Goal: Task Accomplishment & Management: Manage account settings

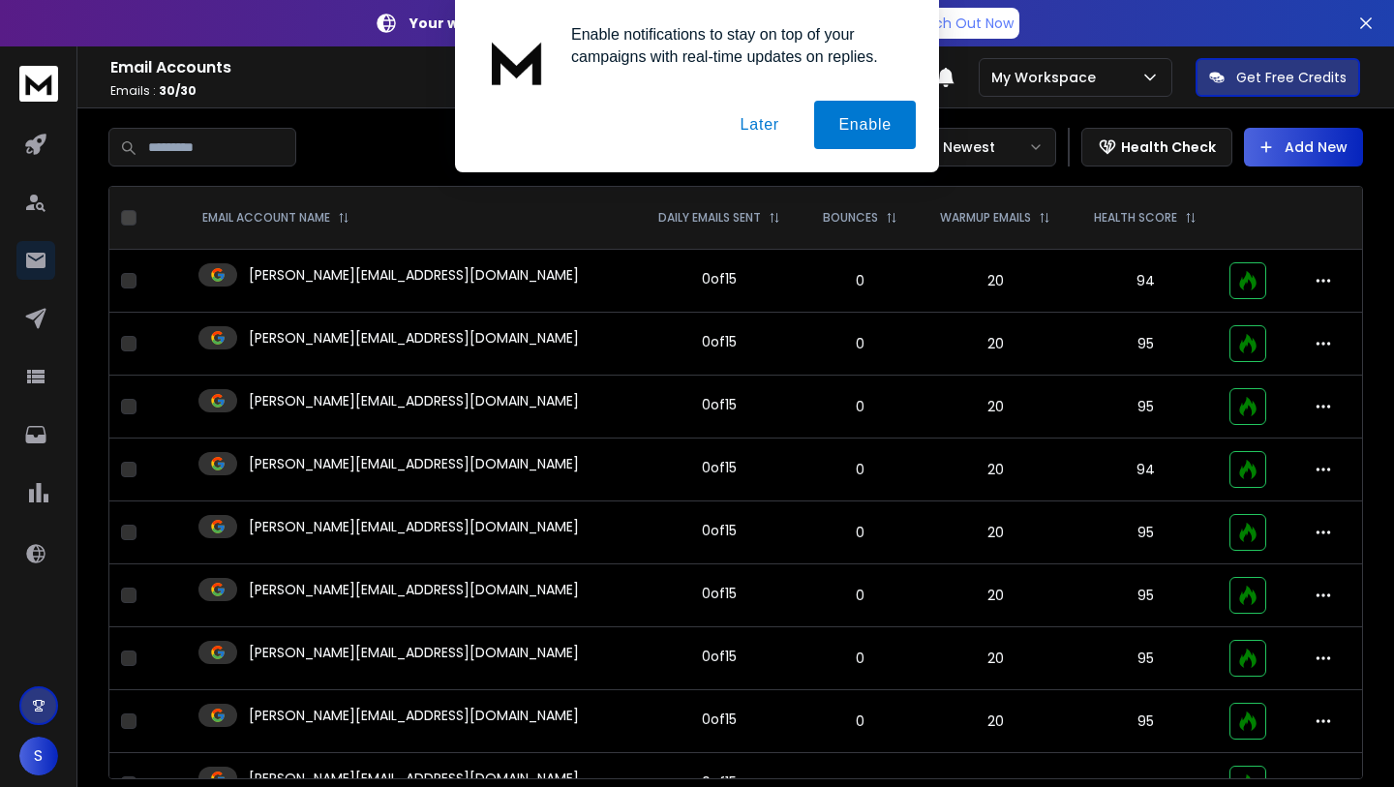
click at [758, 123] on button "Later" at bounding box center [758, 125] width 87 height 48
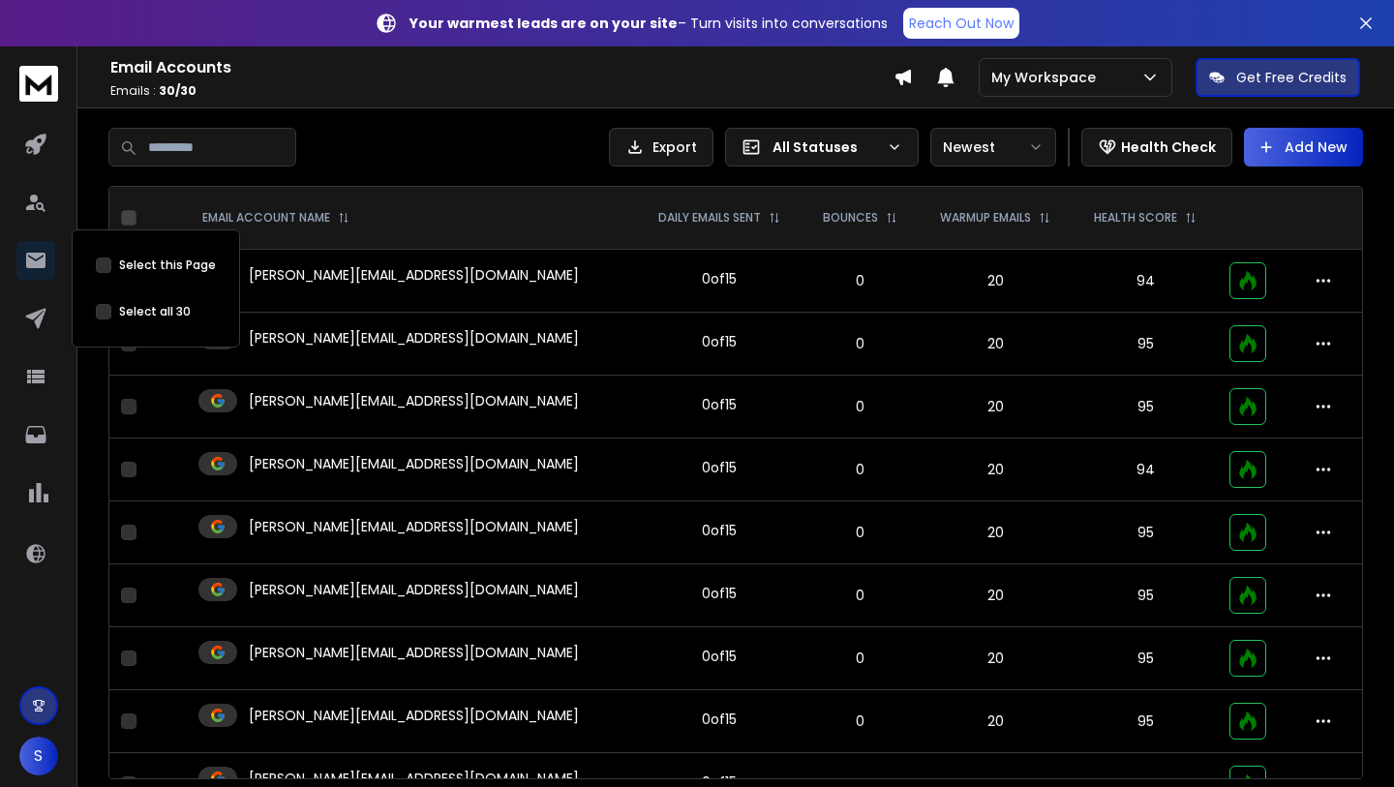
click at [128, 219] on button "Select this Page" at bounding box center [128, 217] width 15 height 15
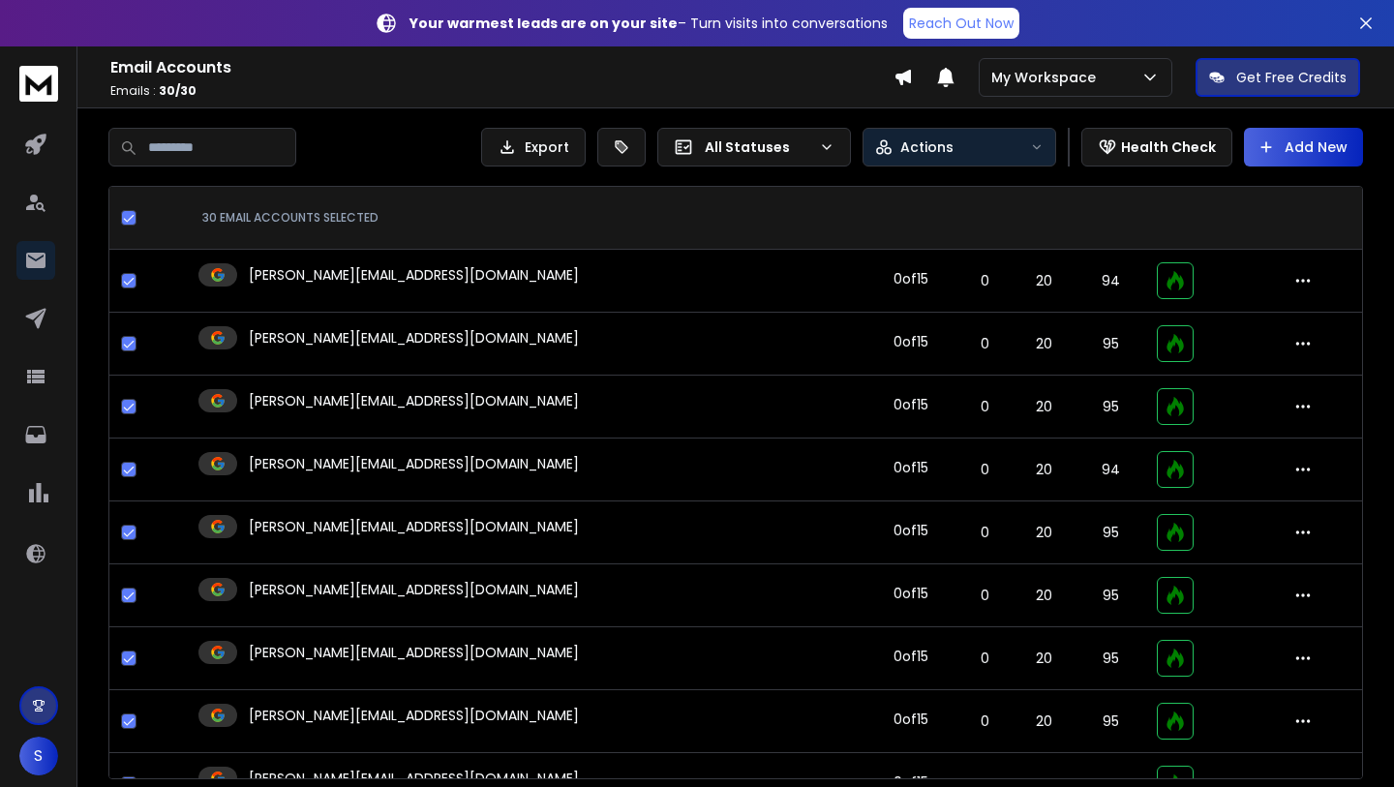
click at [1022, 151] on div "Actions" at bounding box center [948, 146] width 147 height 19
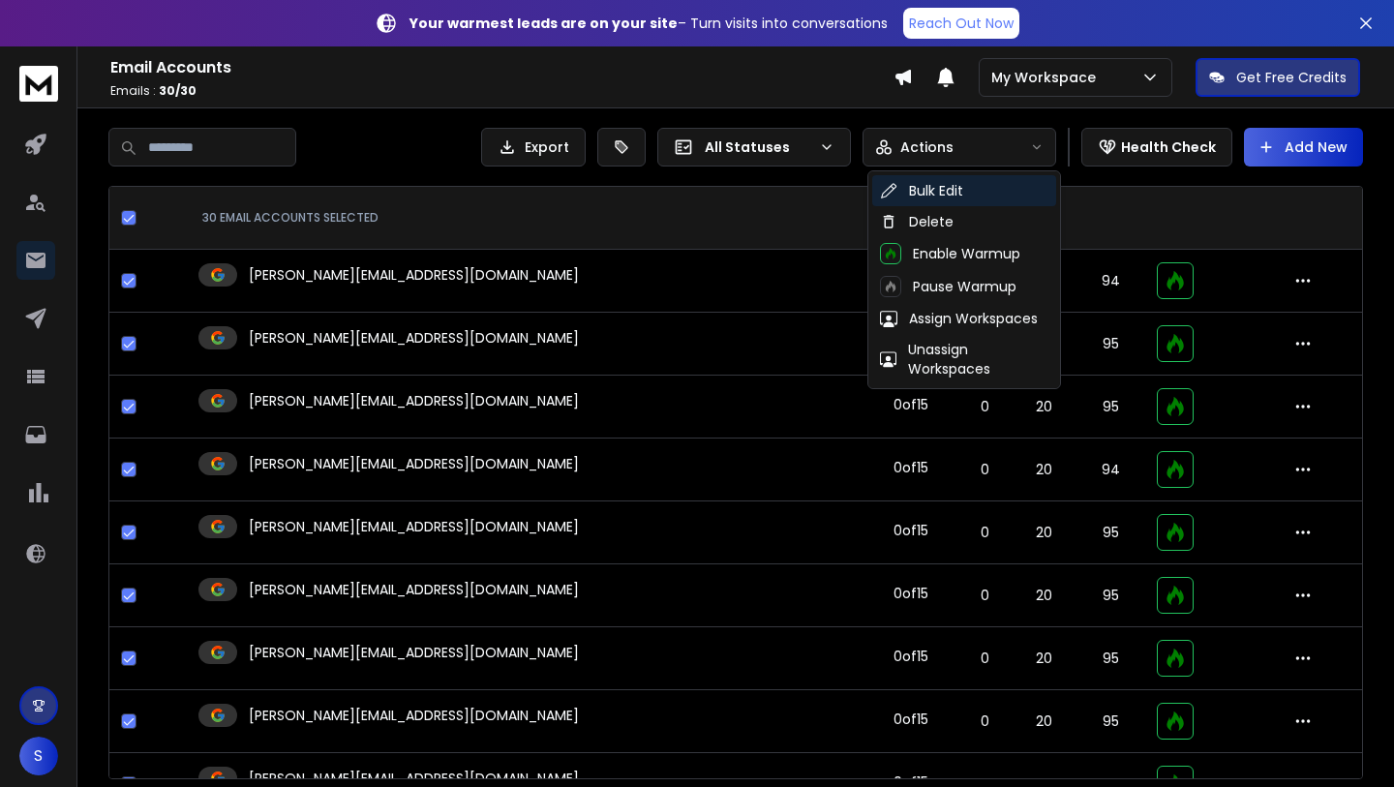
click at [959, 181] on div "Bulk Edit" at bounding box center [921, 190] width 83 height 19
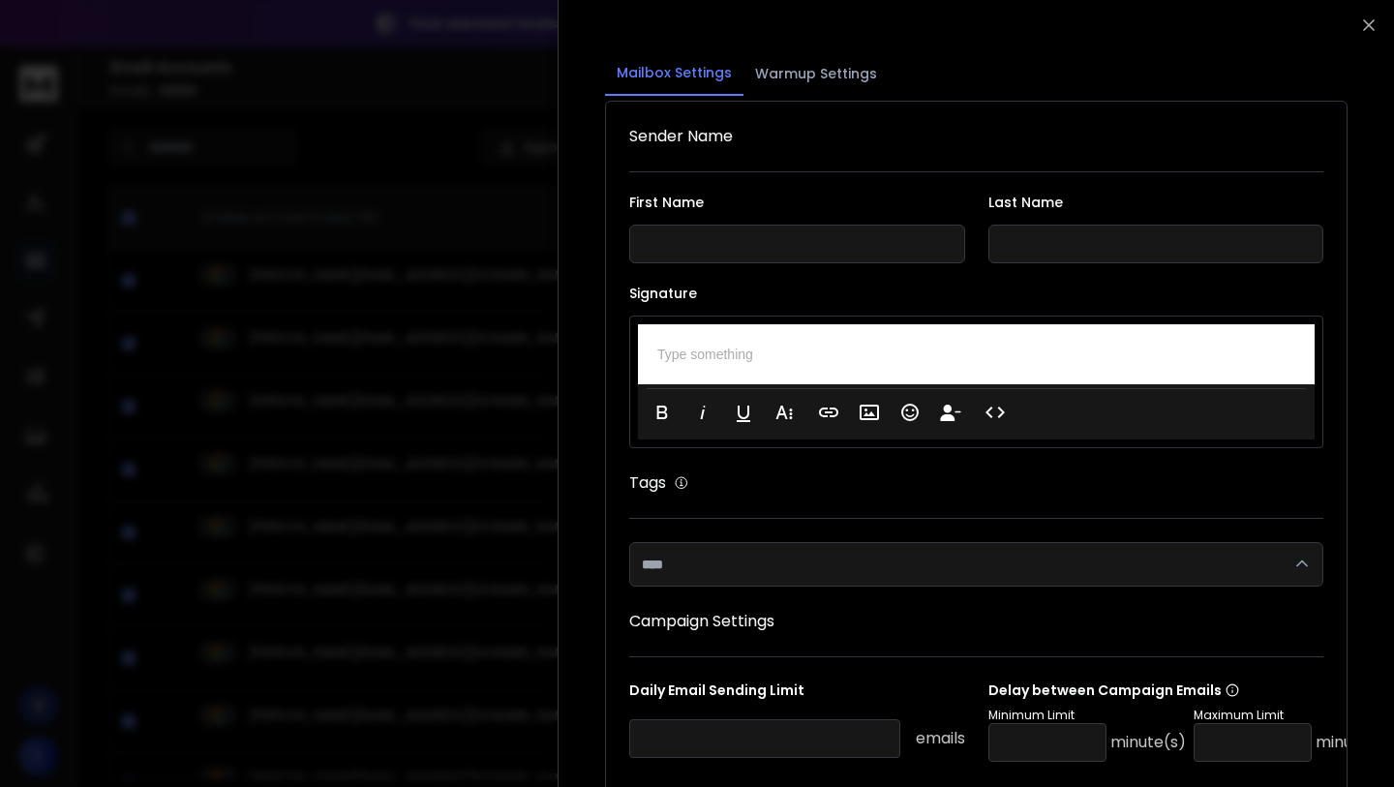
click at [833, 79] on button "Warmup Settings" at bounding box center [815, 73] width 145 height 43
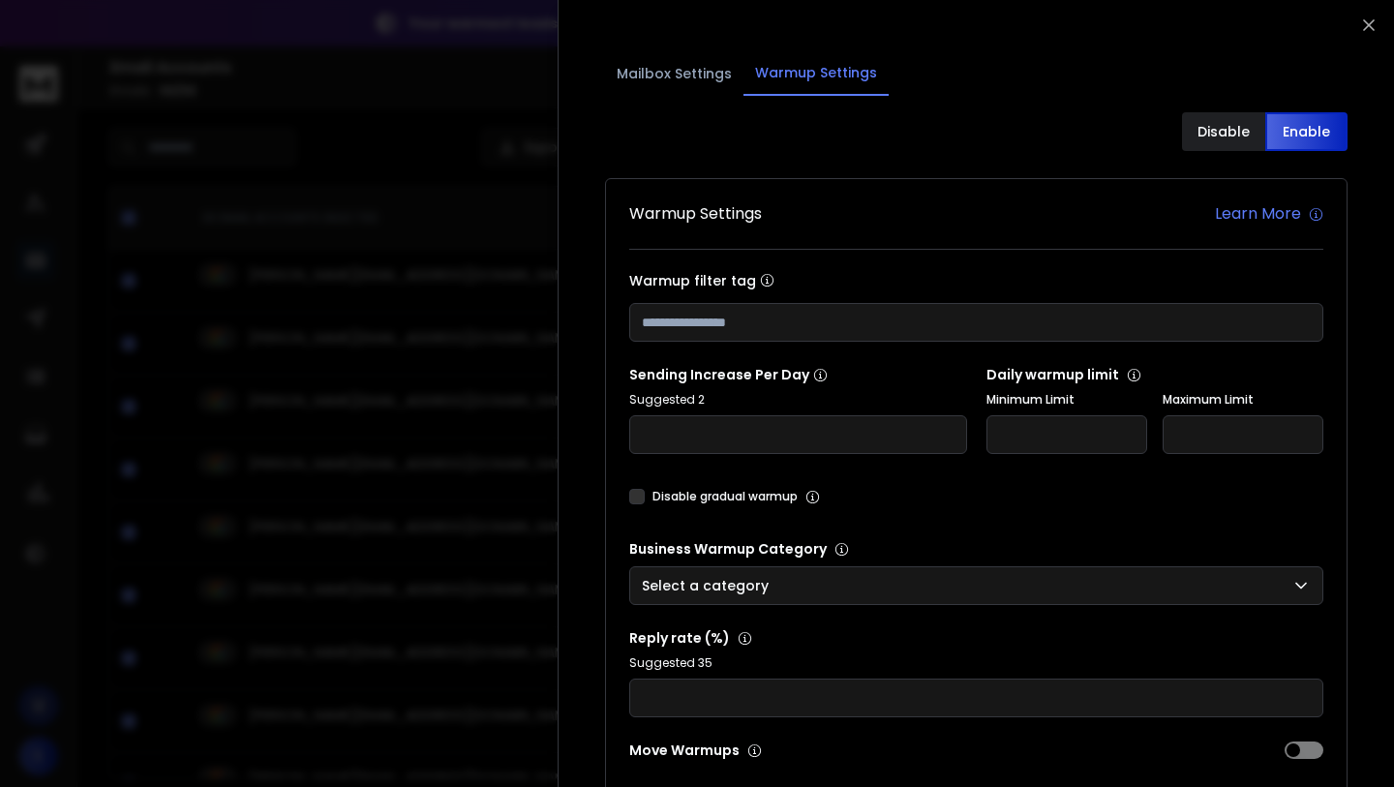
click at [1233, 437] on input "number" at bounding box center [1242, 434] width 161 height 39
type input "**"
click at [771, 428] on input "number" at bounding box center [798, 434] width 338 height 39
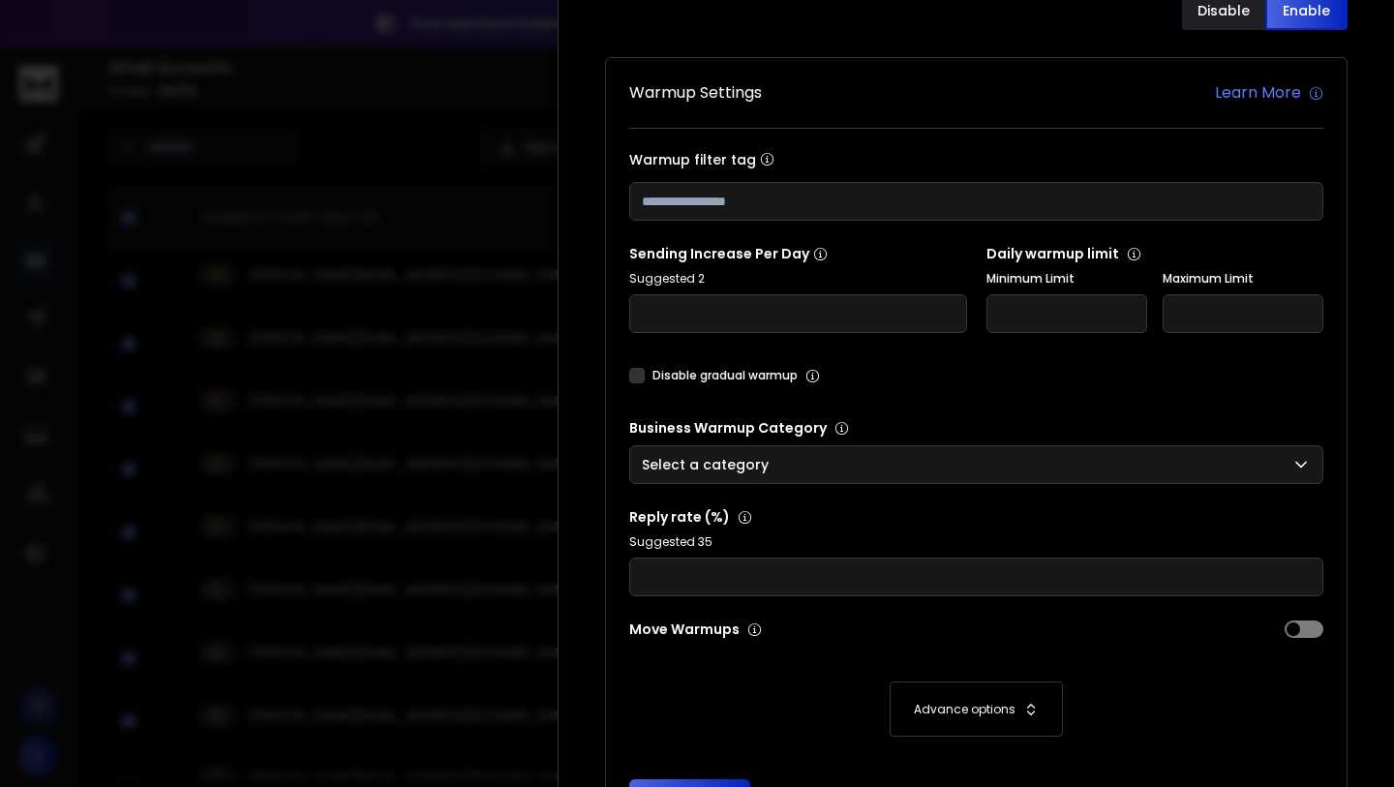
scroll to position [230, 0]
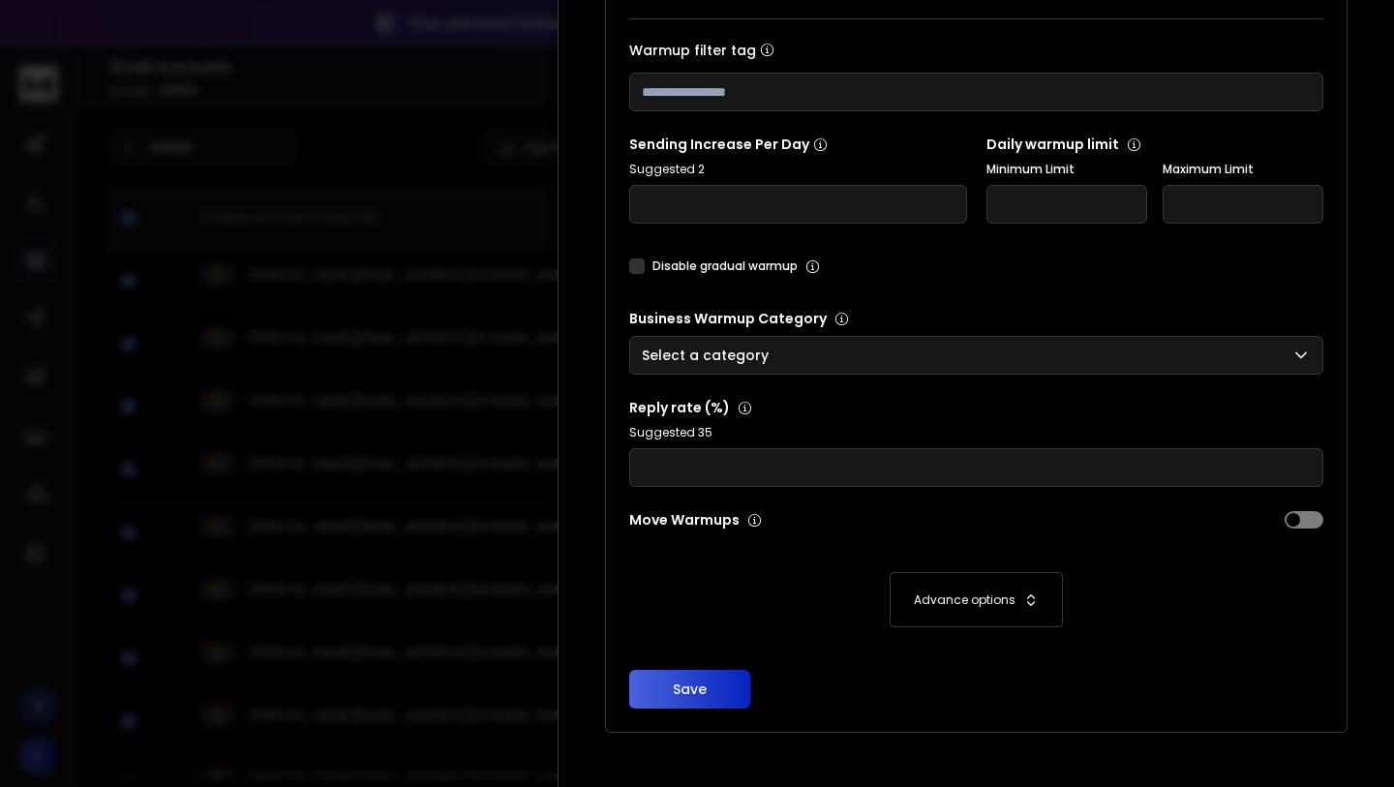
type input "*"
click at [696, 689] on button "Save" at bounding box center [689, 689] width 121 height 39
click at [996, 207] on input "number" at bounding box center [1066, 204] width 161 height 39
drag, startPoint x: 1031, startPoint y: 208, endPoint x: 961, endPoint y: 207, distance: 69.7
click at [961, 207] on div "Sending Increase Per Day Suggested 2 * Daily warmup limit Minimum Limit * Maxim…" at bounding box center [976, 179] width 694 height 89
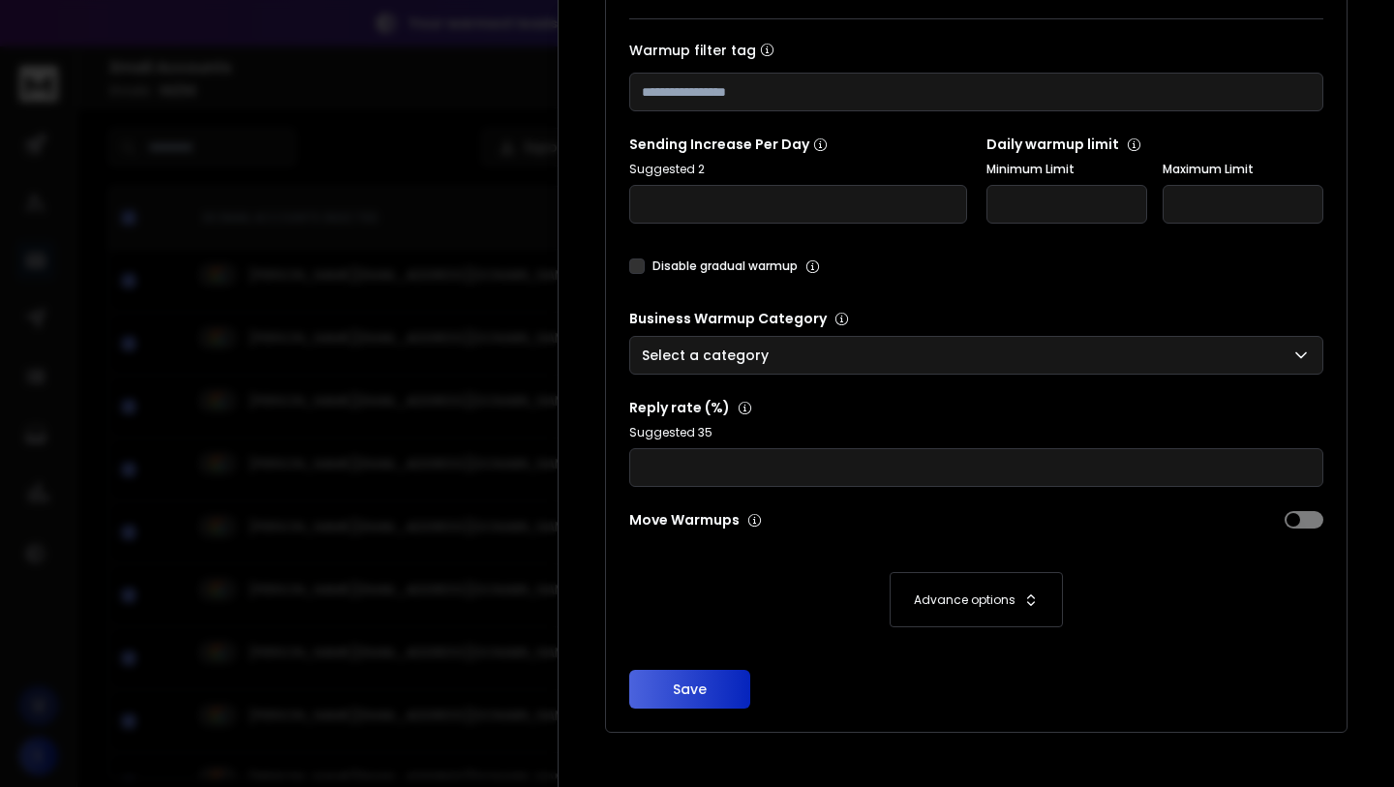
type input "*"
click at [687, 698] on button "Save" at bounding box center [689, 689] width 121 height 39
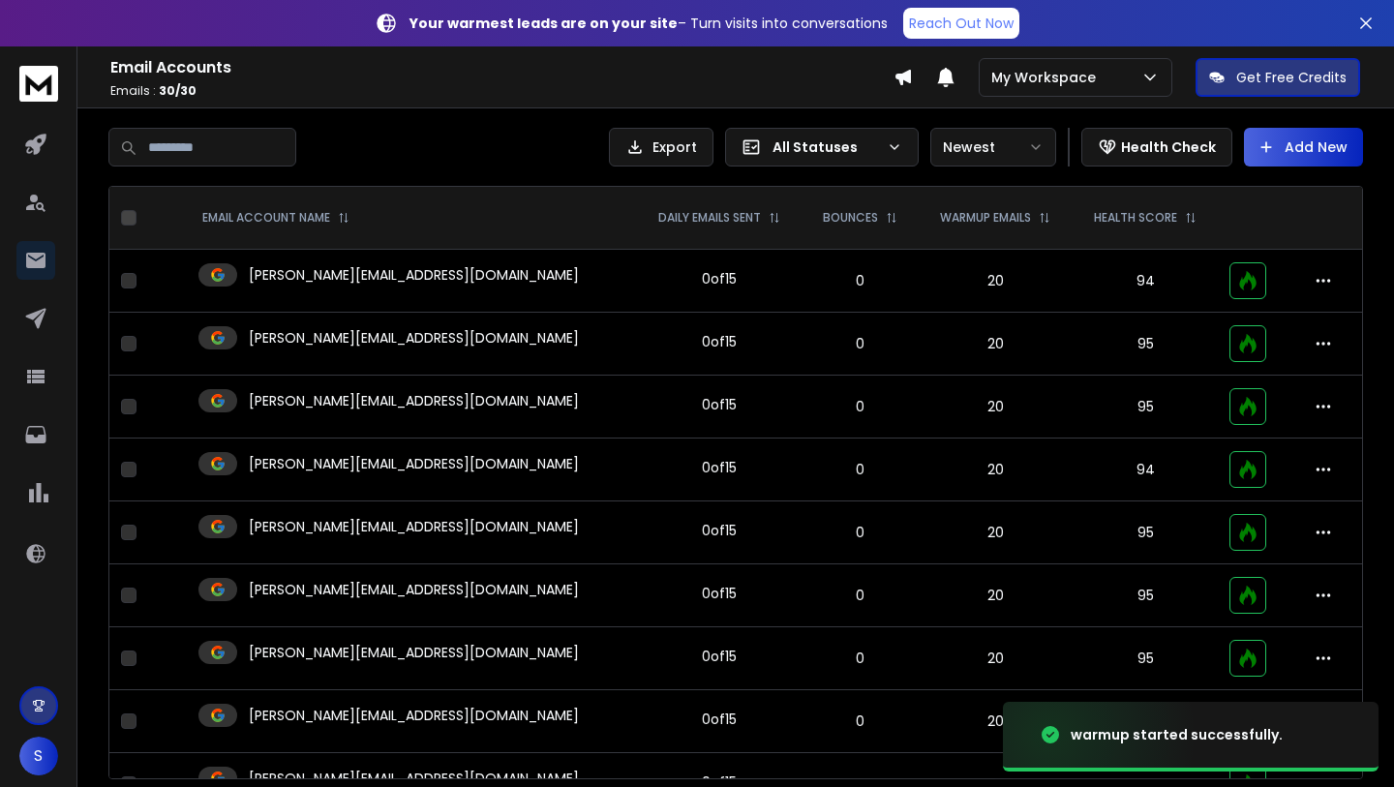
click at [1072, 274] on td "94" at bounding box center [1145, 281] width 146 height 63
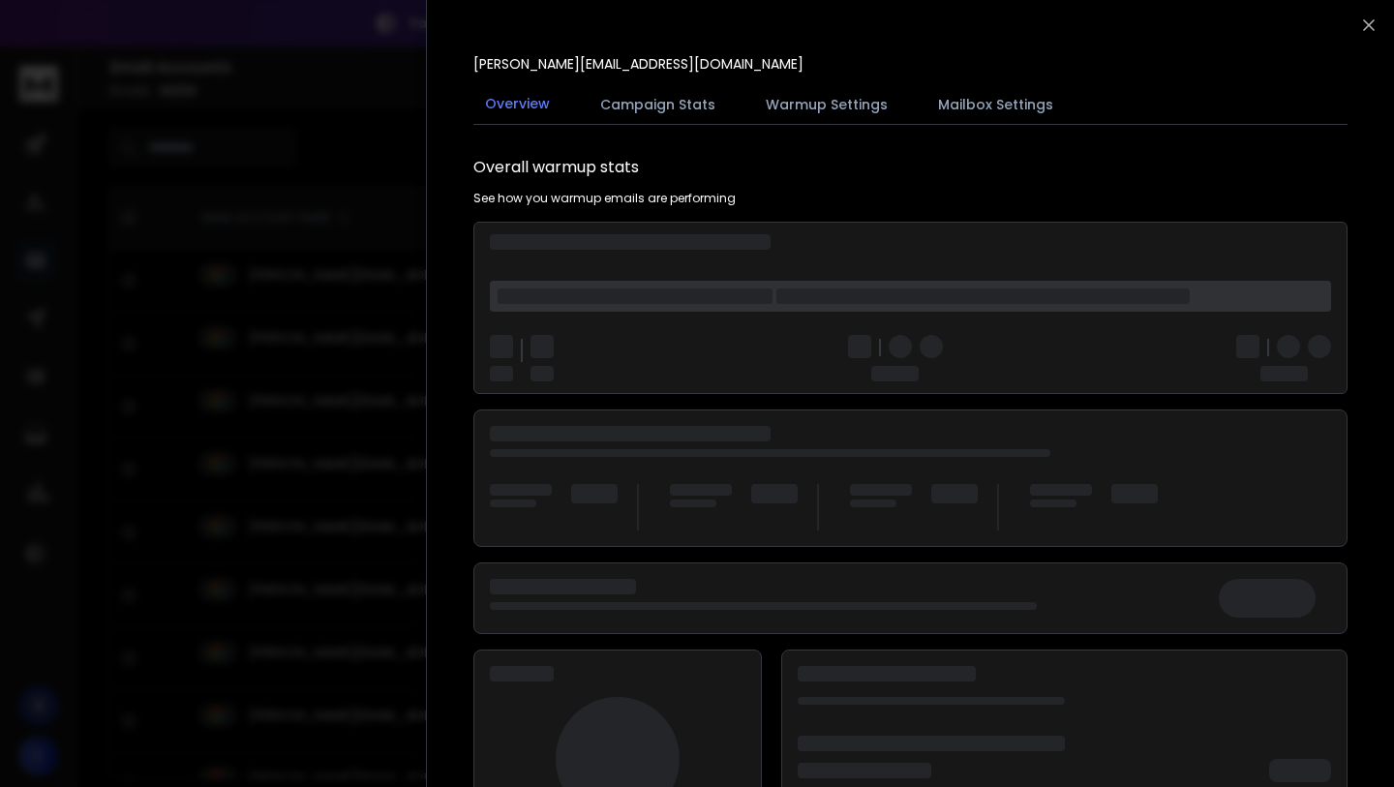
click at [969, 101] on button "Mailbox Settings" at bounding box center [995, 104] width 138 height 43
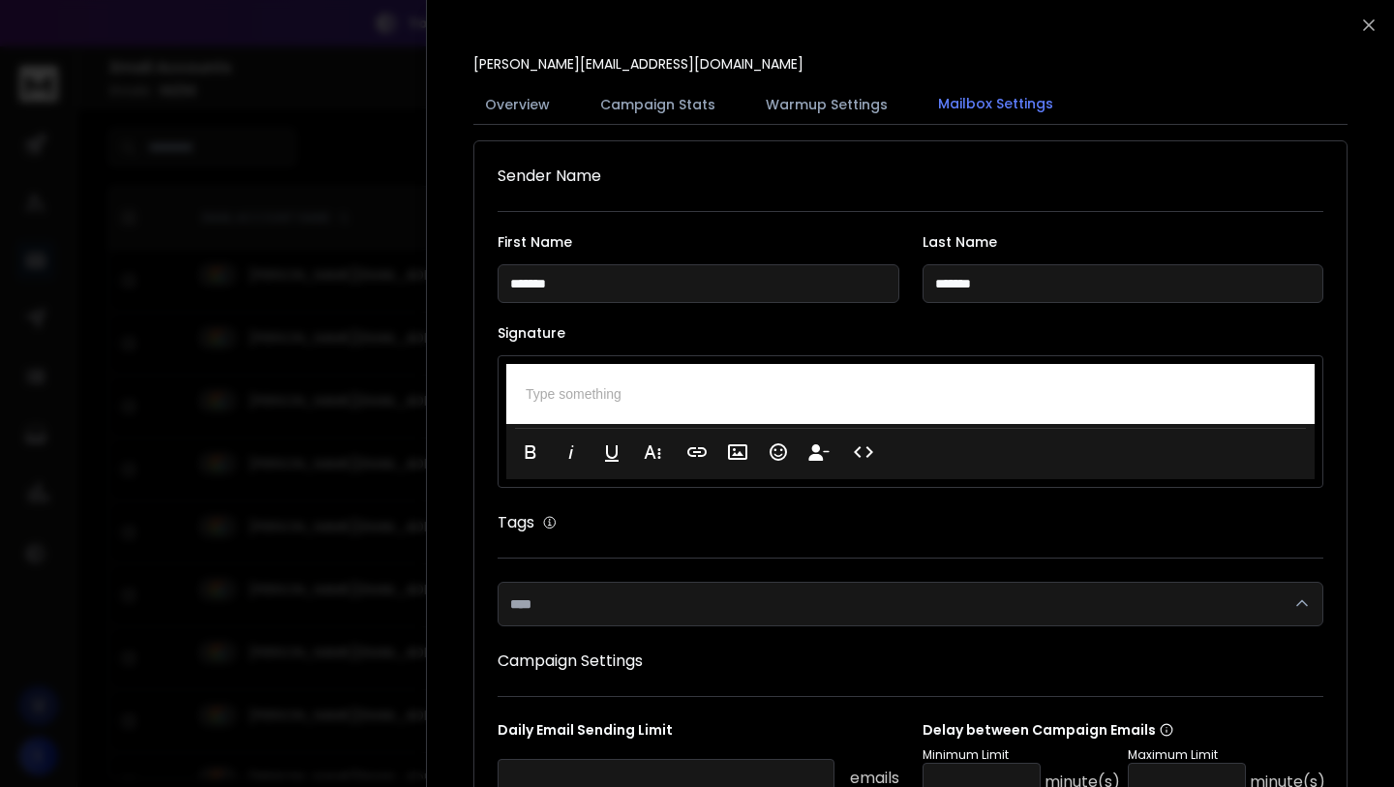
click at [820, 101] on button "Warmup Settings" at bounding box center [826, 104] width 145 height 43
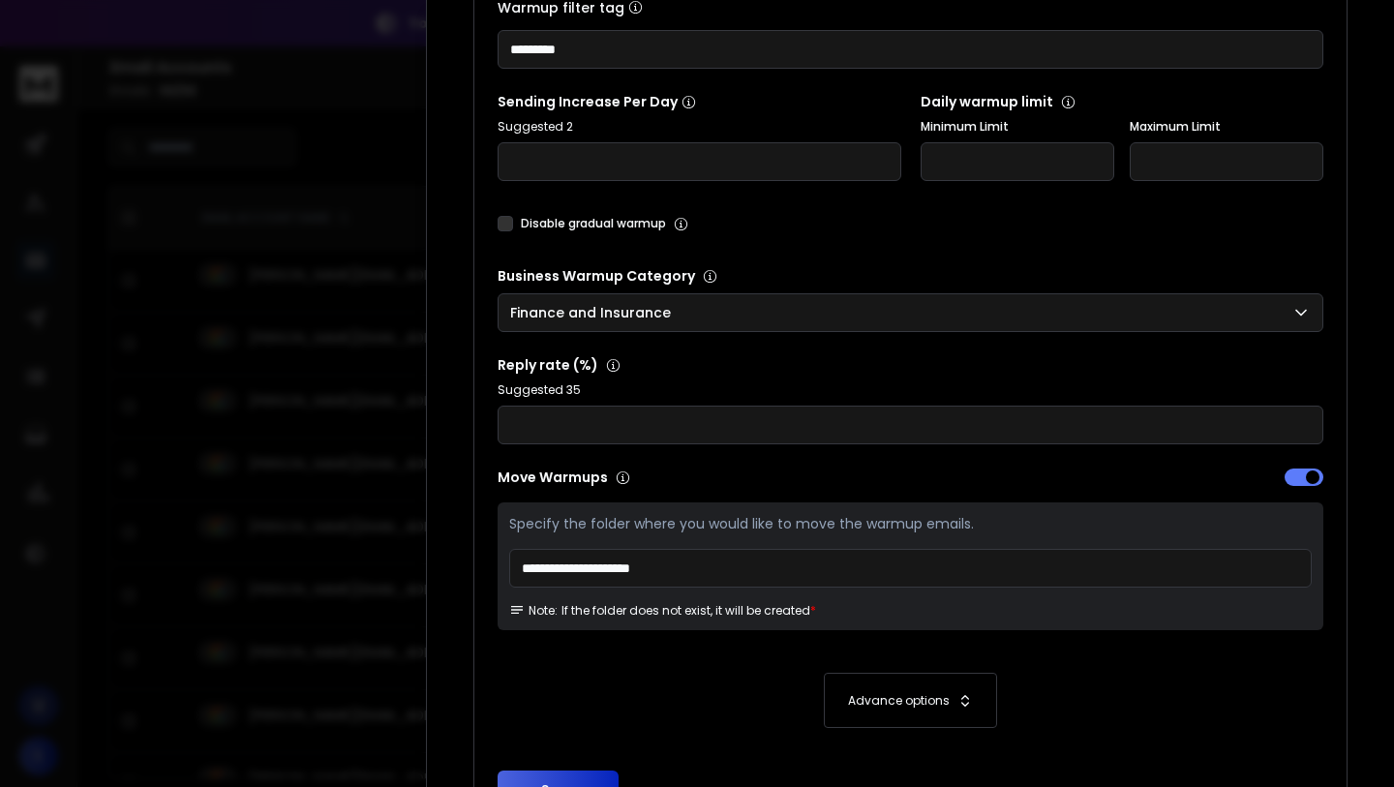
scroll to position [0, 0]
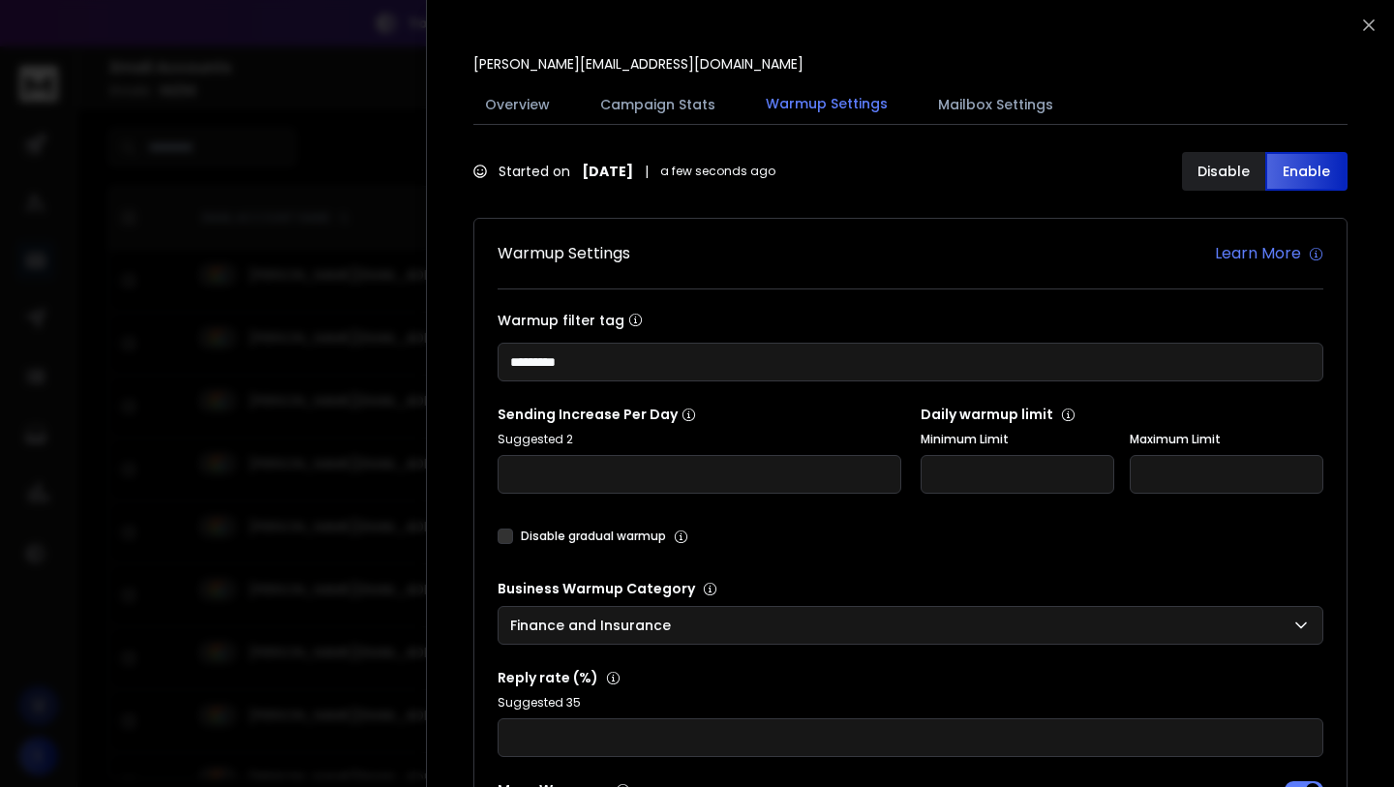
click at [361, 327] on div at bounding box center [697, 393] width 1394 height 787
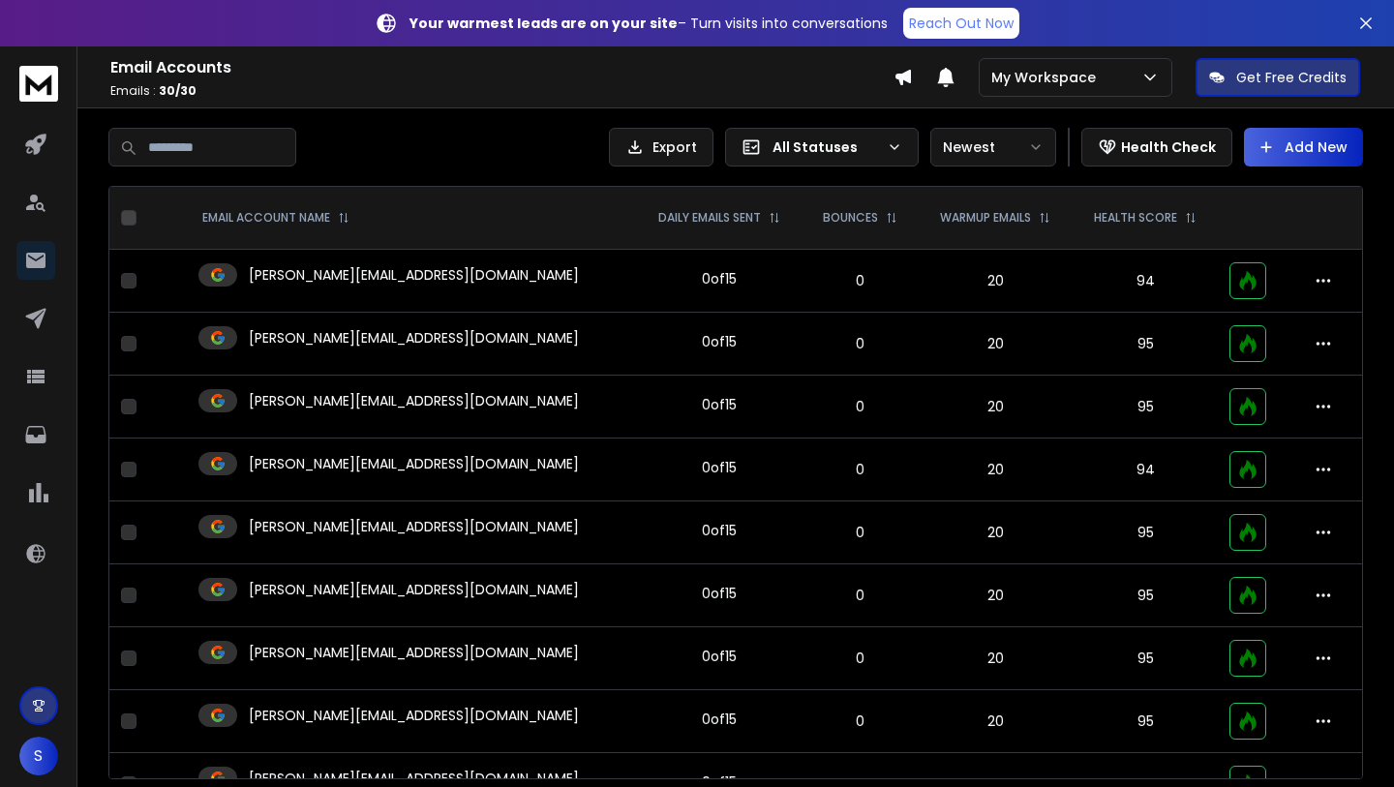
click at [1072, 276] on td "94" at bounding box center [1145, 281] width 146 height 63
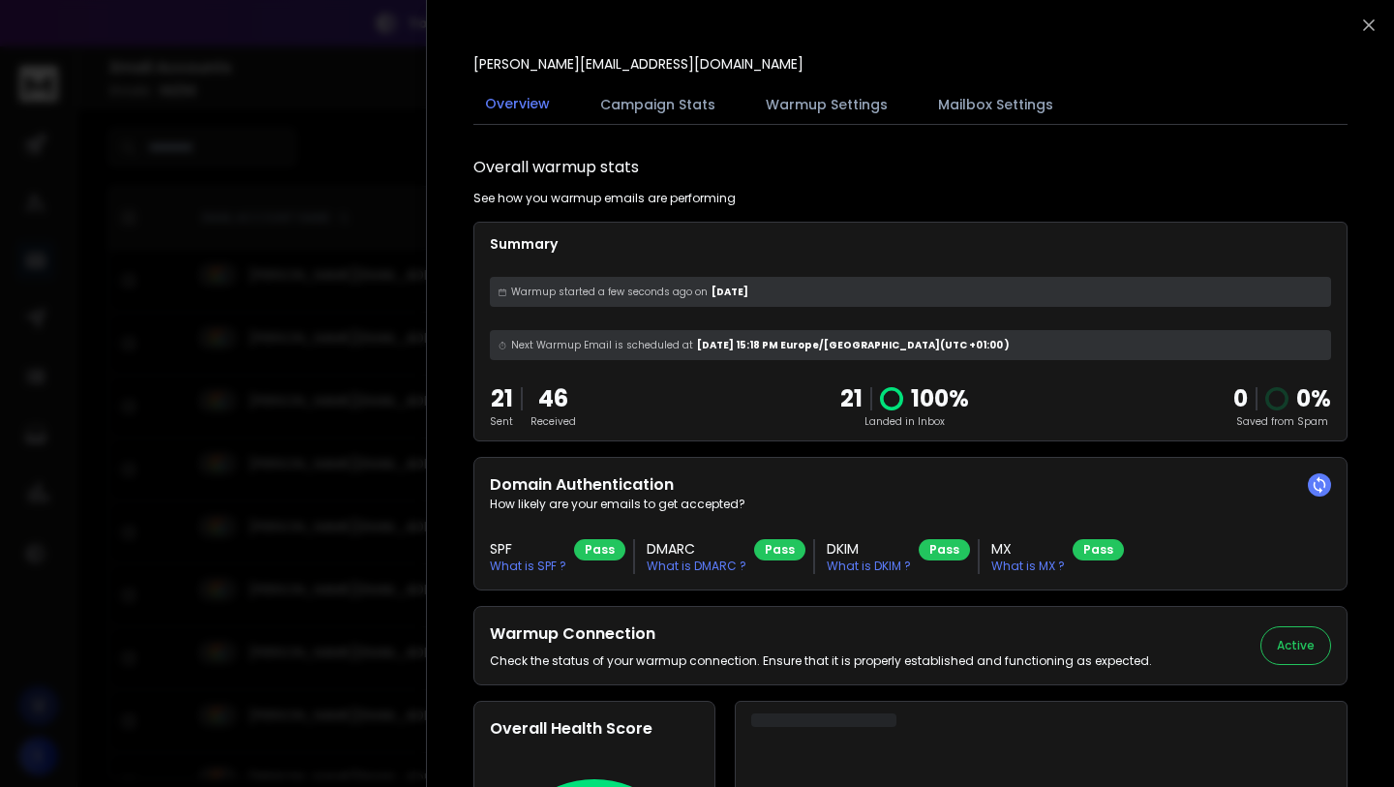
click at [322, 394] on div at bounding box center [697, 393] width 1394 height 787
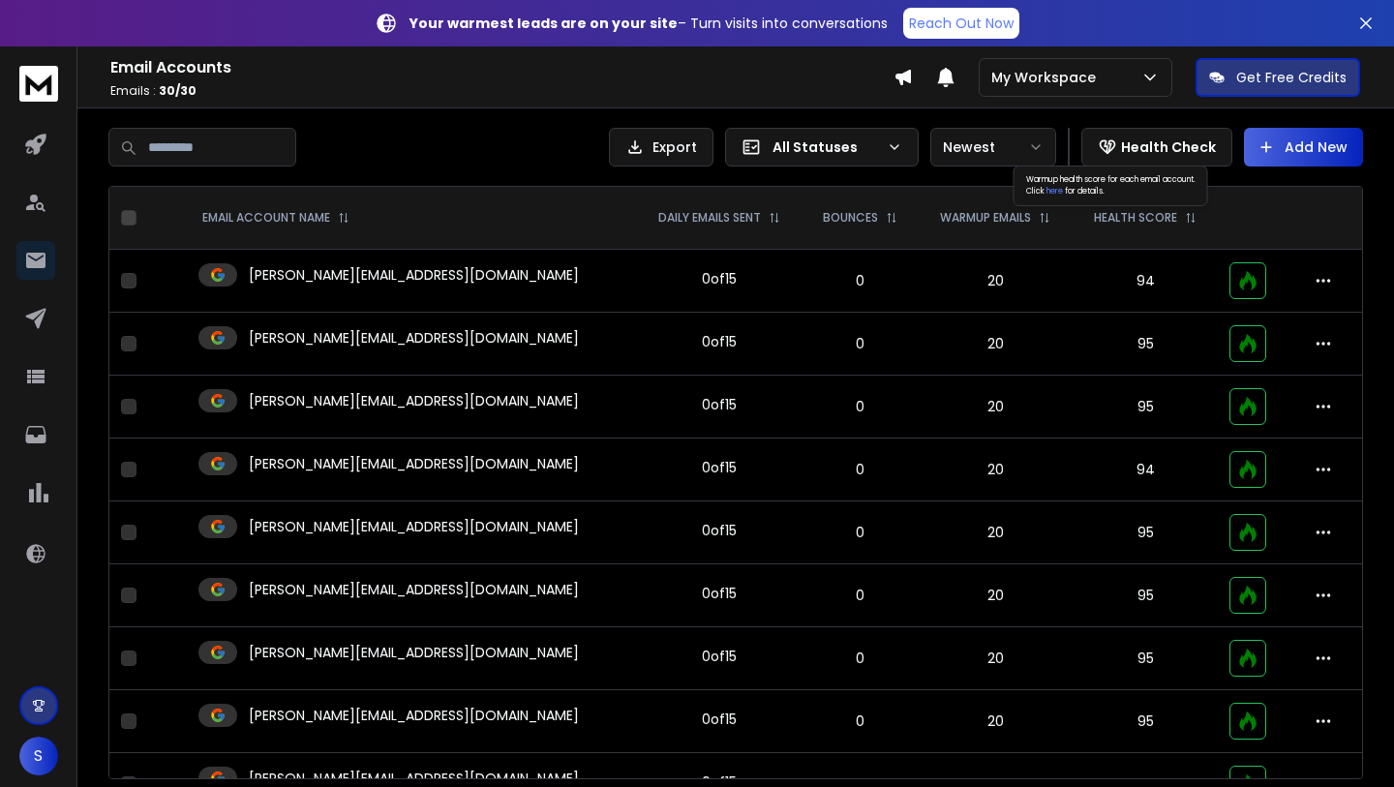
click at [1116, 221] on p "HEALTH SCORE" at bounding box center [1135, 217] width 83 height 15
click at [1082, 283] on td "95" at bounding box center [1145, 281] width 146 height 63
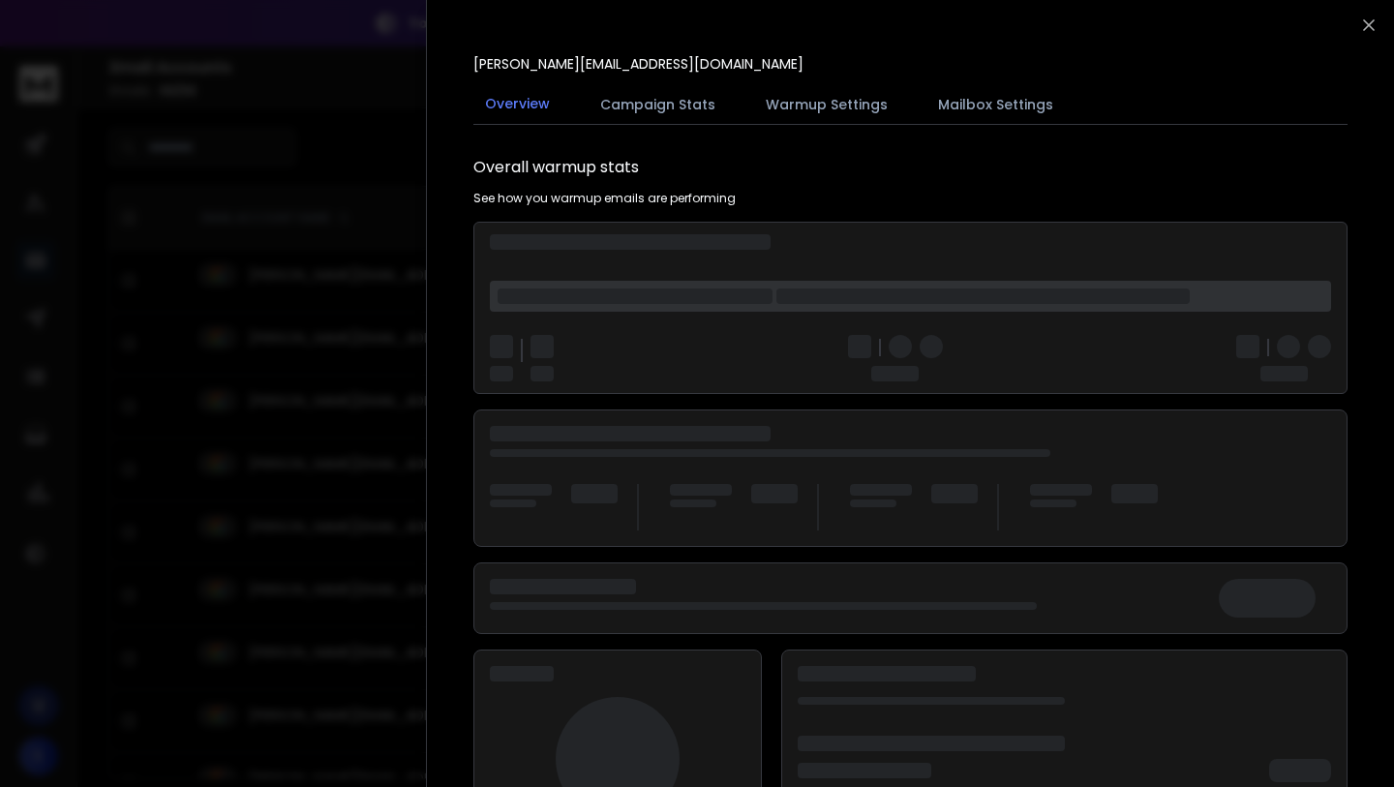
click at [334, 200] on div at bounding box center [697, 393] width 1394 height 787
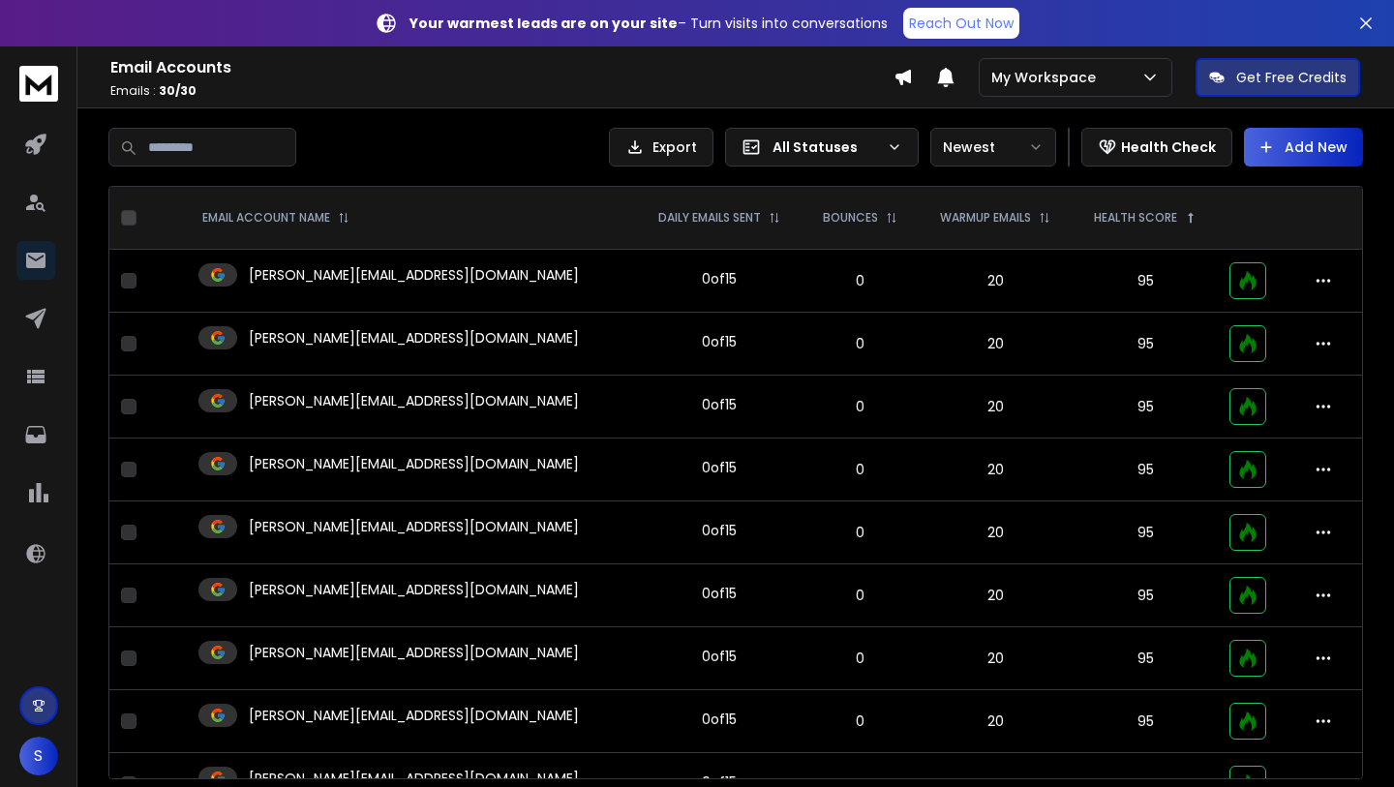
click at [1122, 274] on td "95" at bounding box center [1145, 281] width 146 height 63
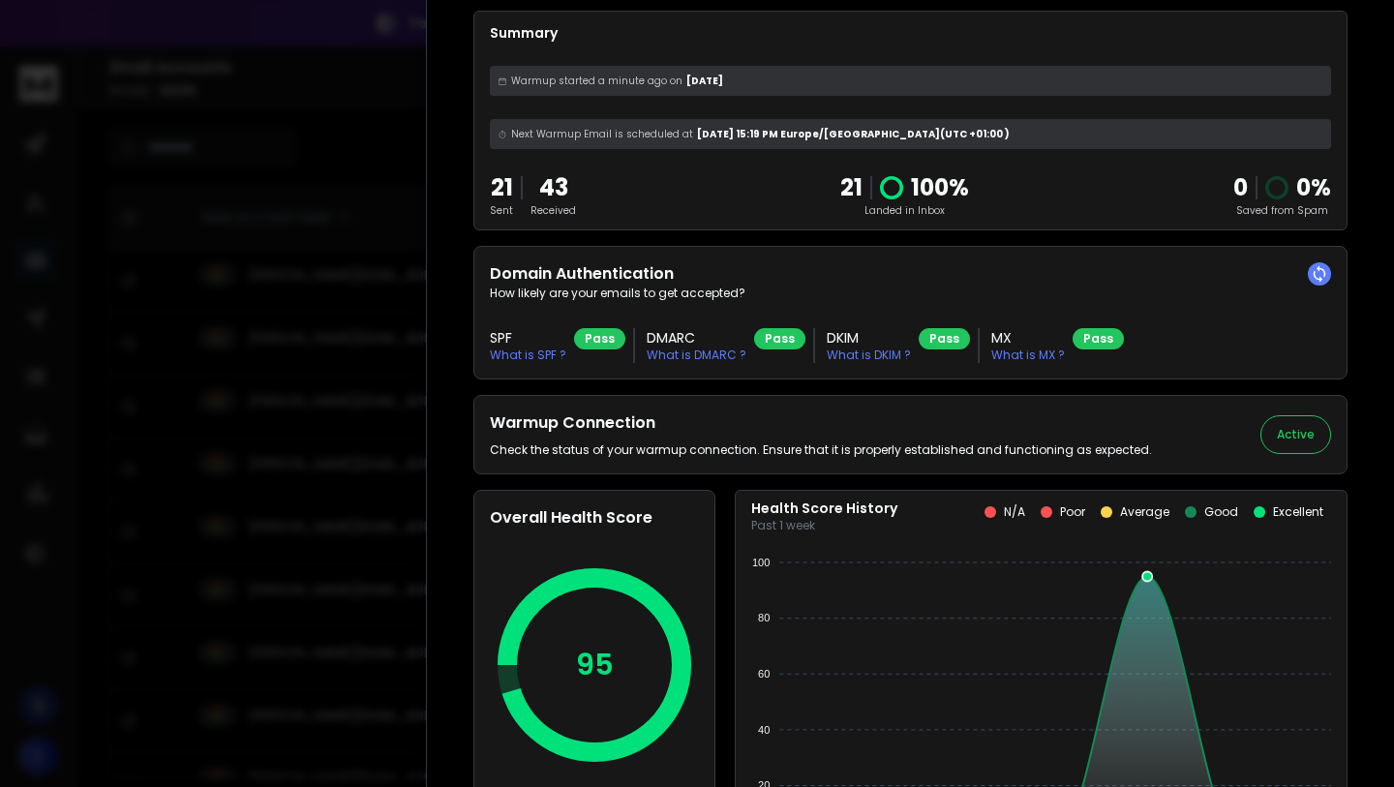
scroll to position [802, 0]
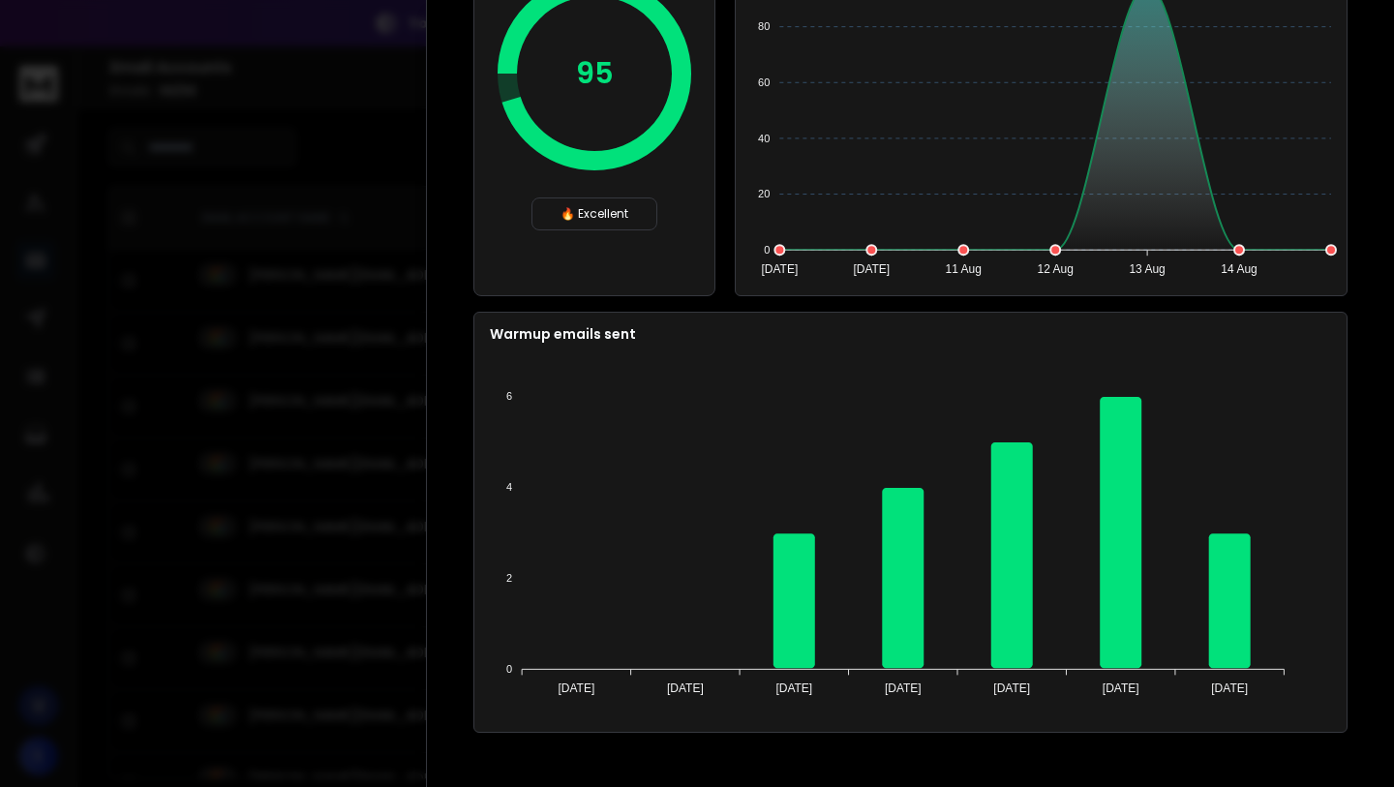
click at [342, 283] on div at bounding box center [697, 393] width 1394 height 787
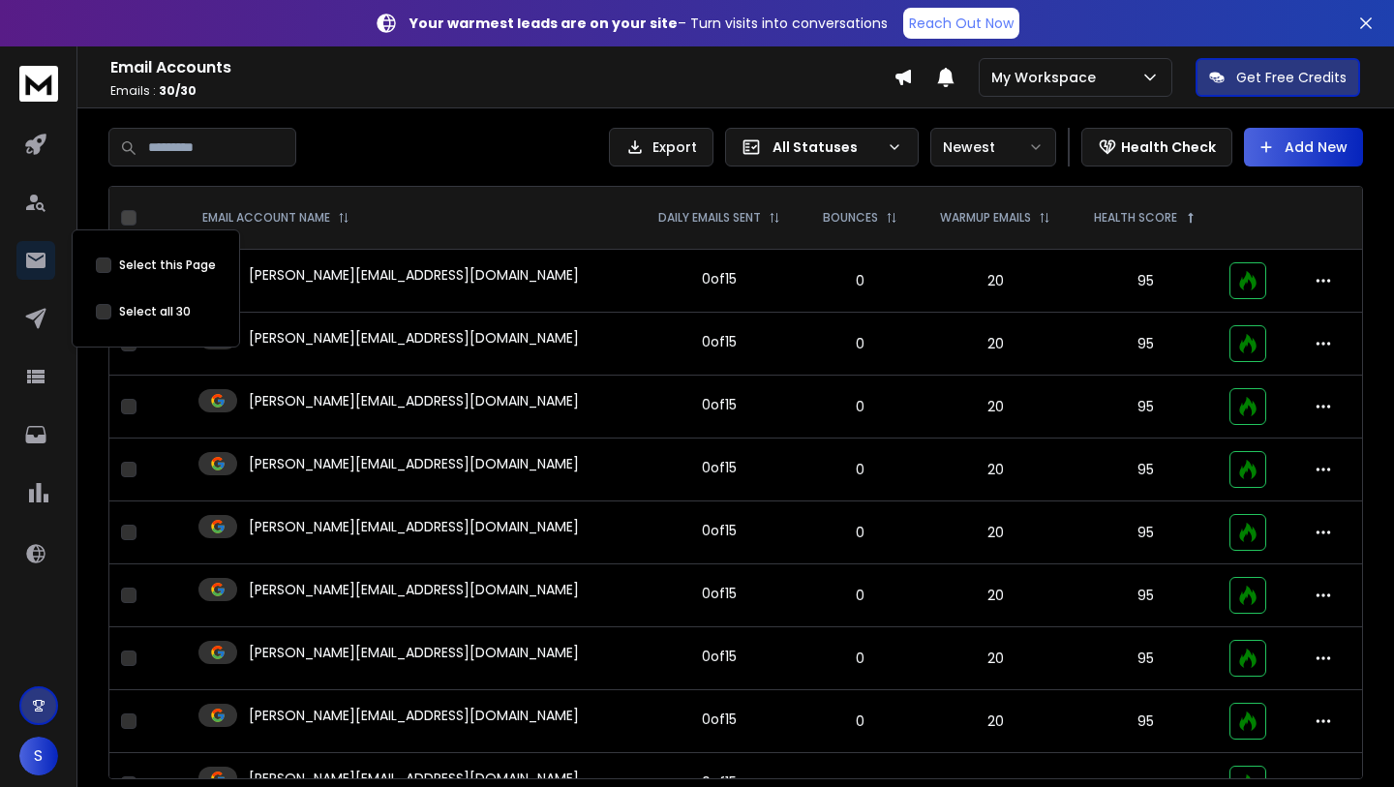
click at [124, 214] on button "Select this Page" at bounding box center [128, 217] width 15 height 15
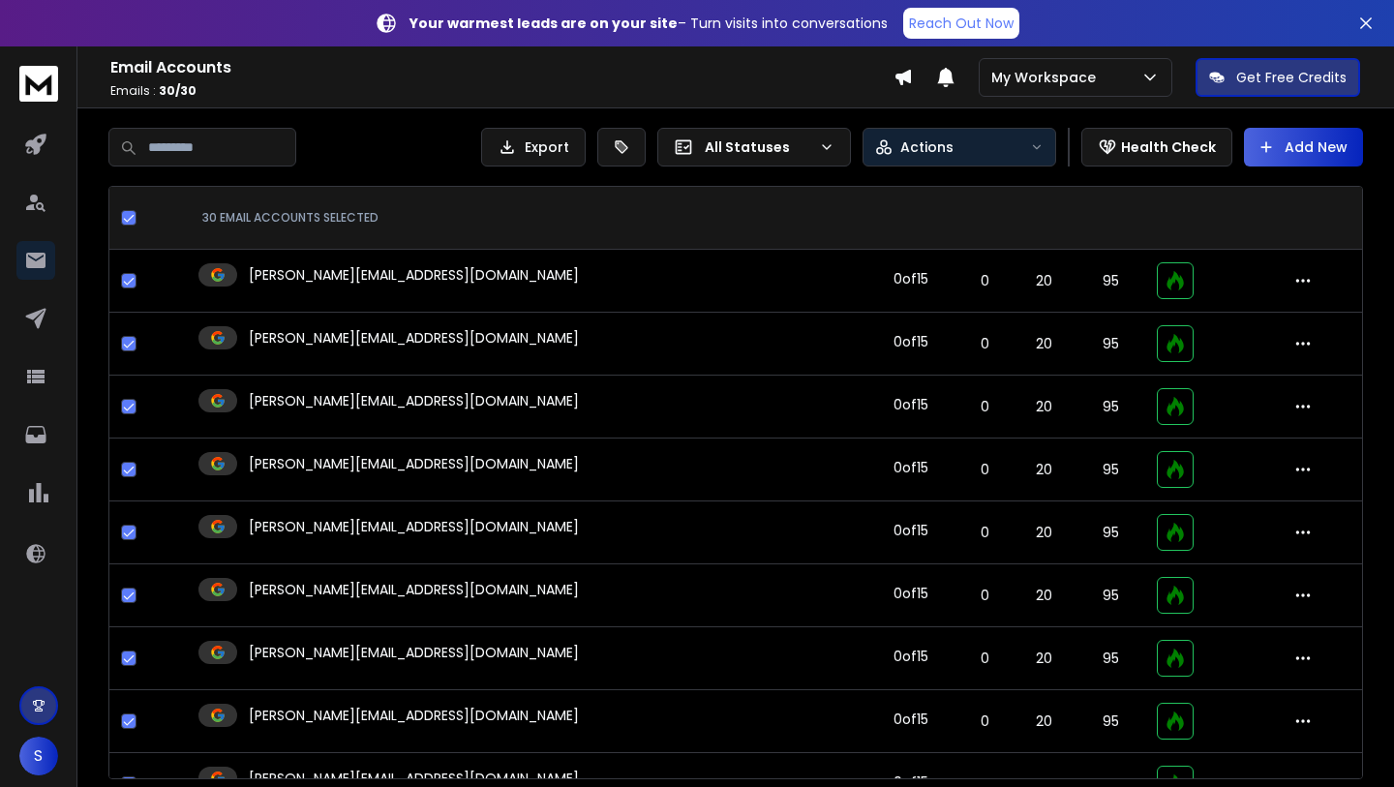
click at [984, 139] on div "Actions" at bounding box center [948, 146] width 147 height 19
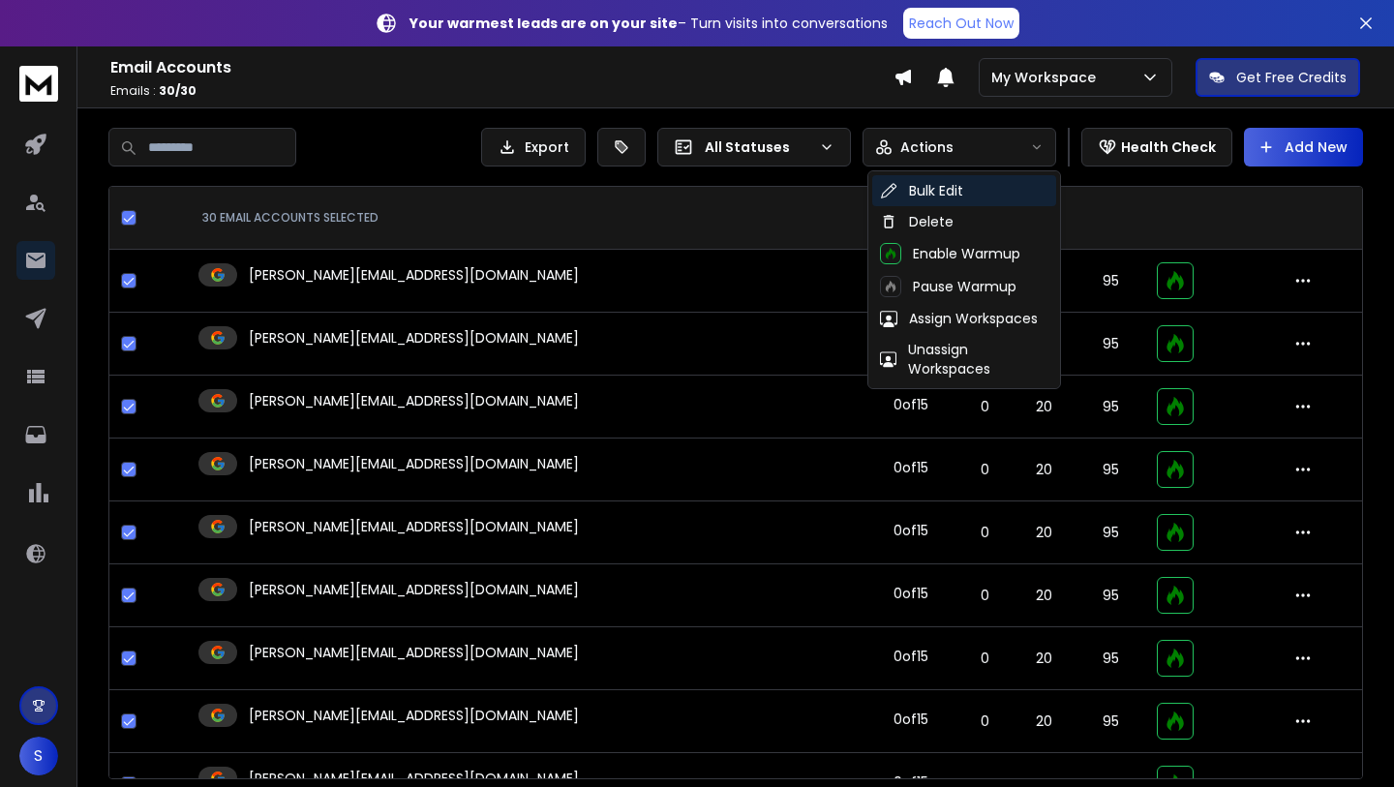
click at [924, 188] on div "Bulk Edit" at bounding box center [921, 190] width 83 height 19
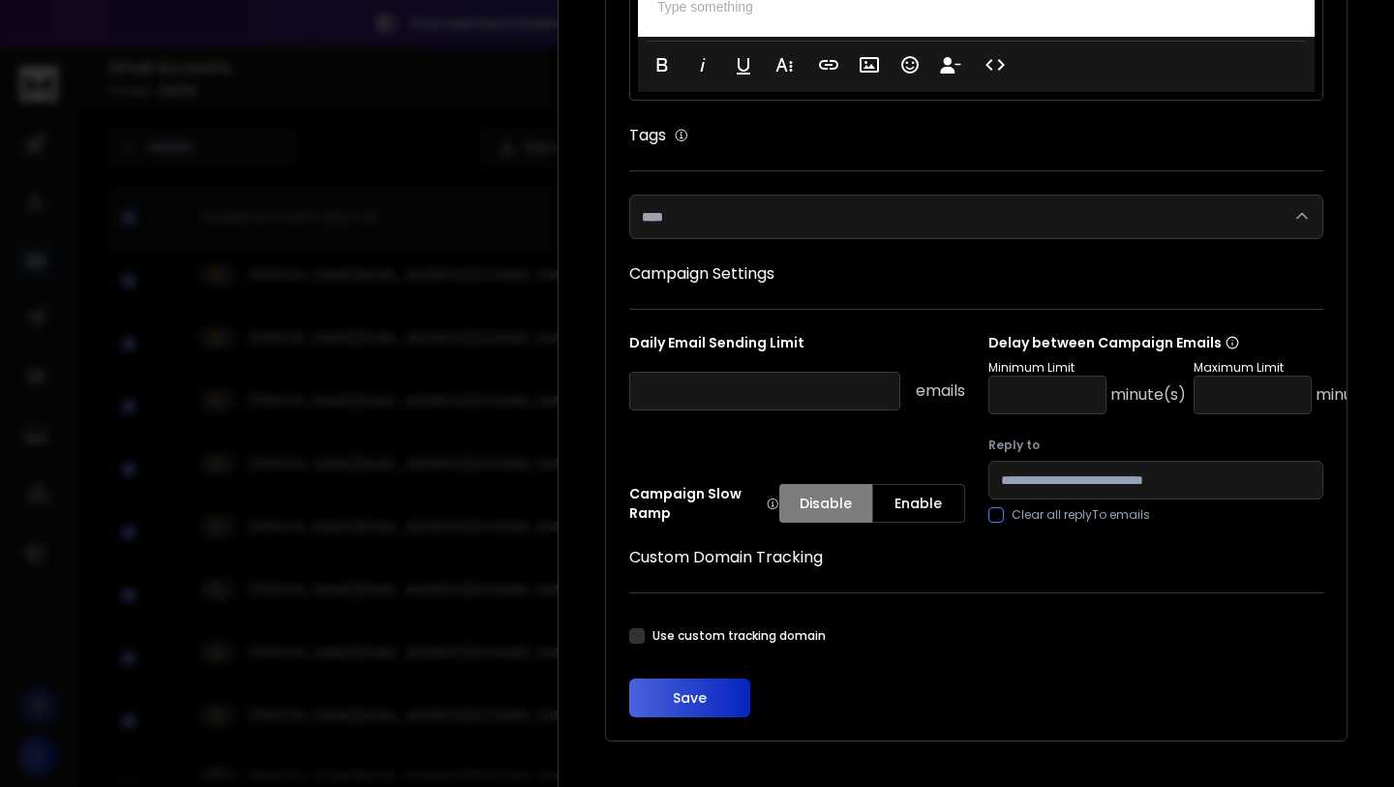
scroll to position [356, 0]
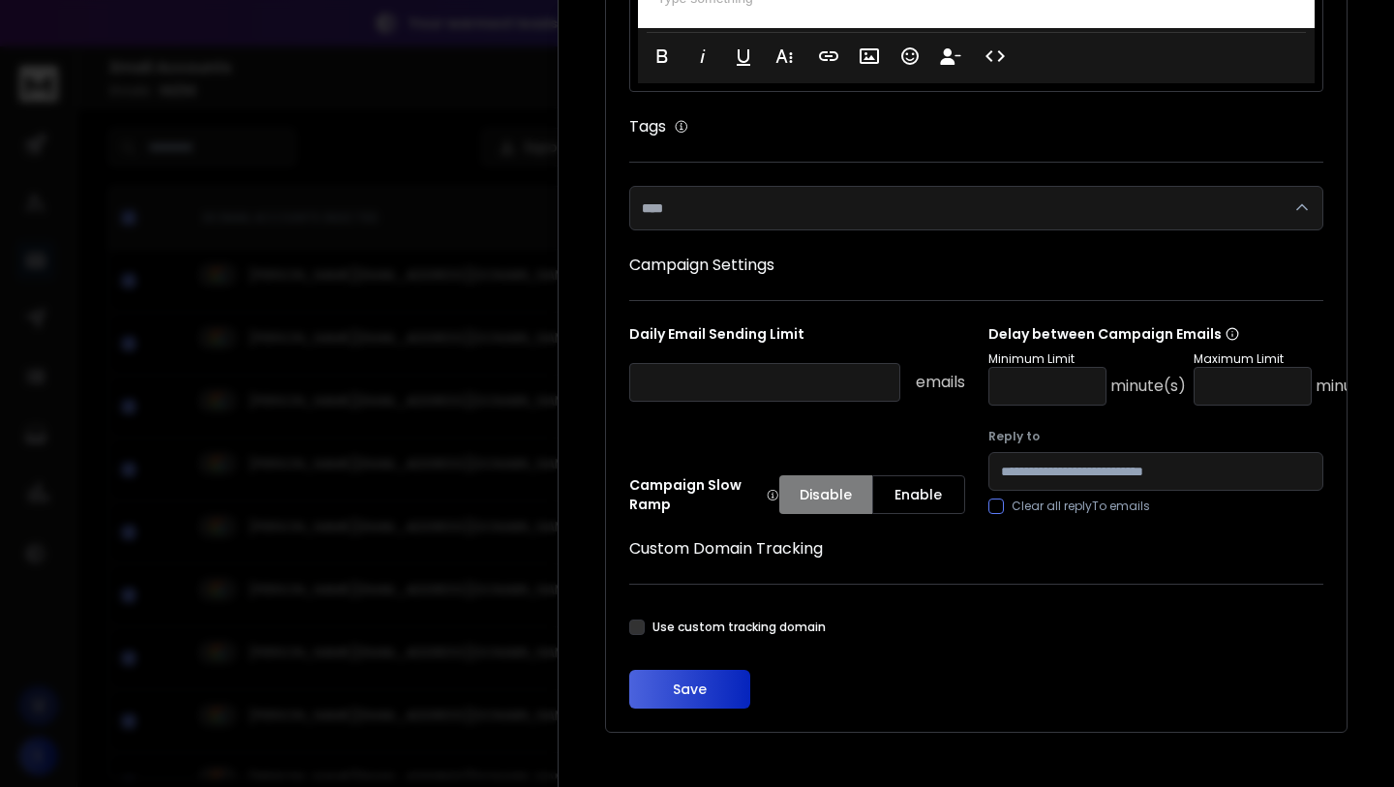
click at [731, 383] on input "number" at bounding box center [764, 382] width 271 height 39
type input "**"
click at [697, 688] on button "Save" at bounding box center [689, 689] width 121 height 39
click at [685, 693] on button "Save" at bounding box center [689, 689] width 121 height 39
